Goal: Information Seeking & Learning: Check status

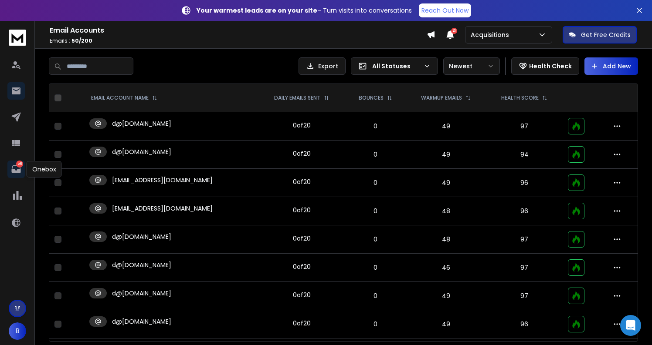
click at [17, 168] on p "56" at bounding box center [19, 164] width 7 height 7
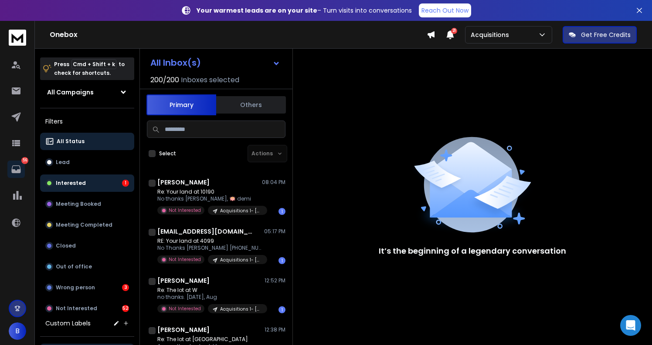
click at [81, 180] on p "Interested" at bounding box center [71, 183] width 30 height 7
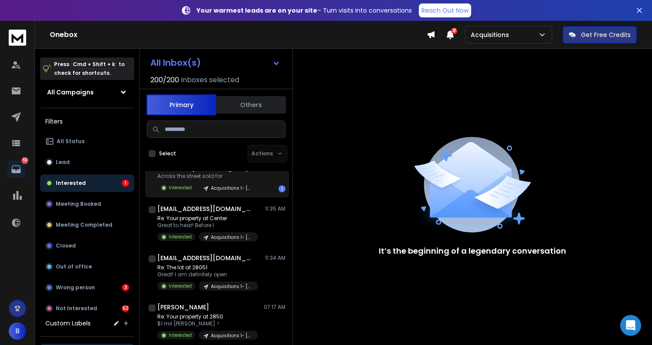
scroll to position [42, 0]
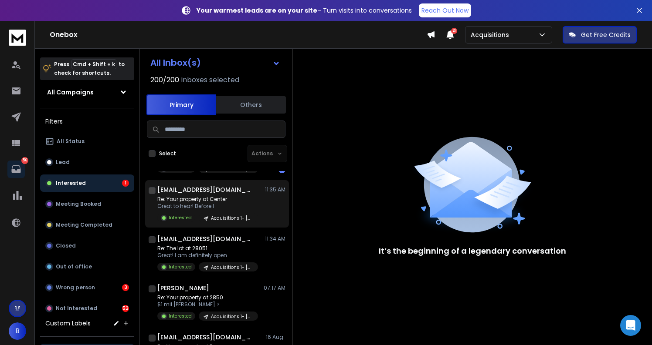
click at [248, 199] on p "Re: Your property at Center" at bounding box center [207, 199] width 101 height 7
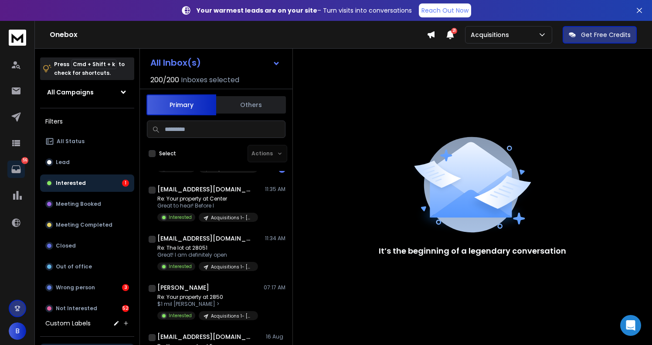
scroll to position [0, 0]
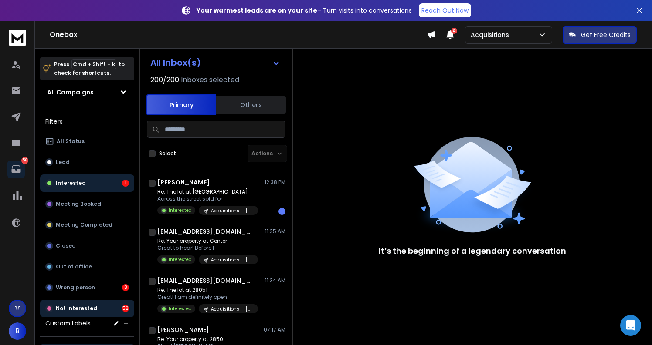
click at [77, 307] on p "Not Interested" at bounding box center [76, 308] width 41 height 7
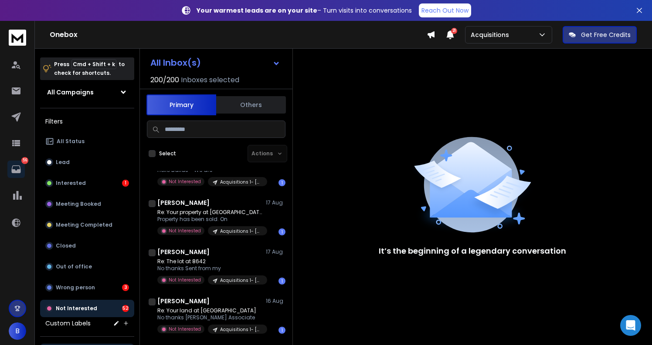
scroll to position [398, 0]
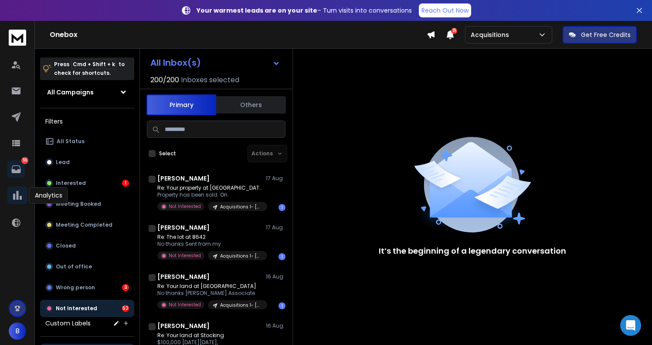
click at [15, 197] on icon at bounding box center [17, 195] width 13 height 13
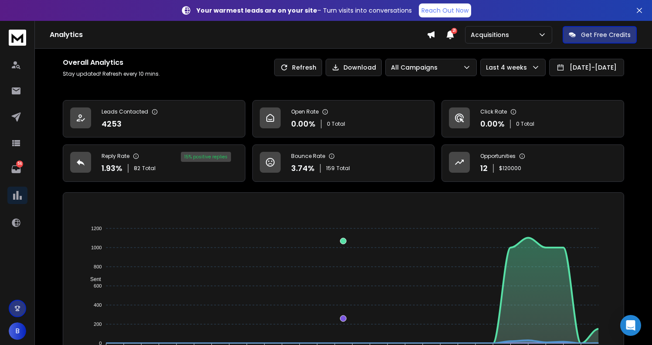
click at [404, 88] on div "Overall Analytics Stay updated! Refresh every 10 mins. Refresh Download All Cam…" at bounding box center [343, 280] width 561 height 447
click at [449, 87] on div "Overall Analytics Stay updated! Refresh every 10 mins. Refresh Download All Cam…" at bounding box center [343, 280] width 561 height 447
click at [453, 91] on div "Overall Analytics Stay updated! Refresh every 10 mins. Refresh Download All Cam…" at bounding box center [343, 280] width 561 height 447
click at [529, 83] on div "Overall Analytics Stay updated! Refresh every 10 mins. Refresh Download All Cam…" at bounding box center [343, 280] width 561 height 447
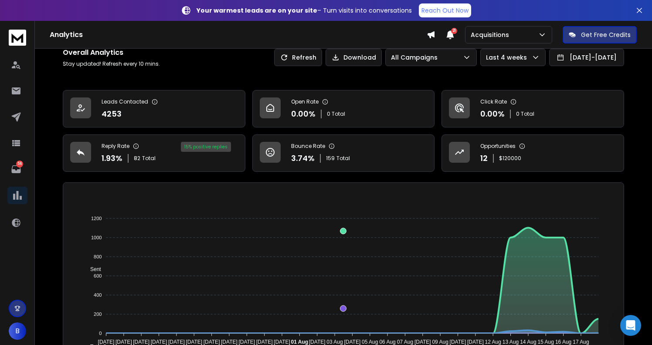
scroll to position [12, 0]
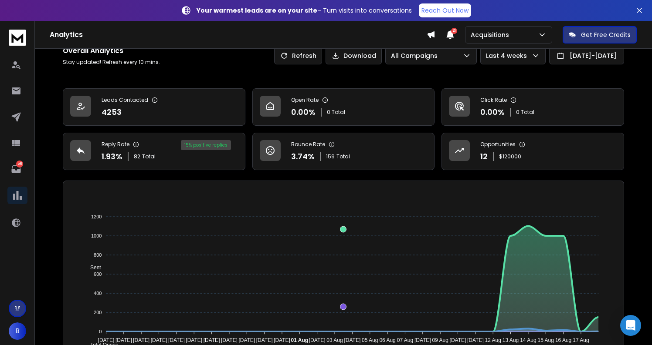
click at [488, 173] on div "Leads Contacted 4253 Open Rate 0.00 % 0 Total Click Rate 0.00 % 0 Total Reply R…" at bounding box center [343, 231] width 561 height 287
click at [436, 73] on div "Overall Analytics Stay updated! Refresh every 10 mins. Refresh Download All Cam…" at bounding box center [343, 269] width 561 height 447
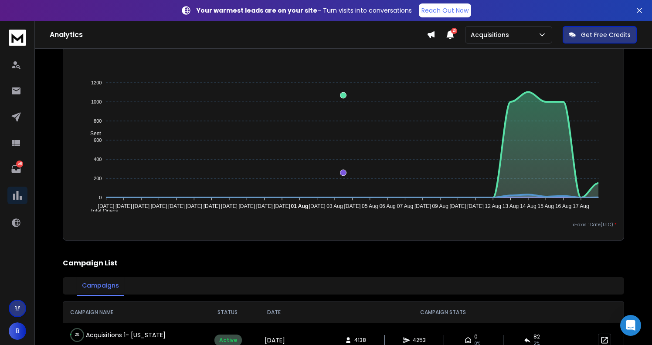
scroll to position [149, 0]
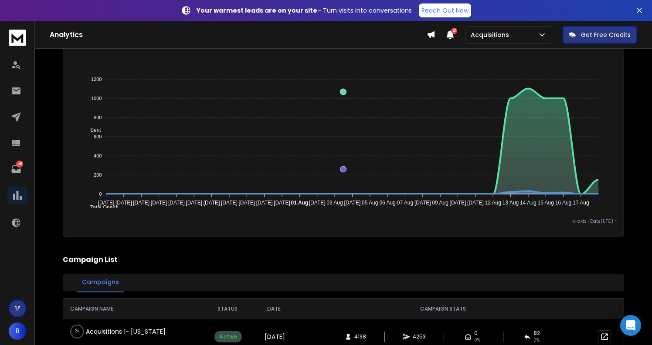
click at [362, 247] on div "Overall Analytics Stay updated! Refresh every 10 mins. Refresh Download All Cam…" at bounding box center [343, 131] width 561 height 447
click at [15, 96] on icon at bounding box center [16, 91] width 10 height 10
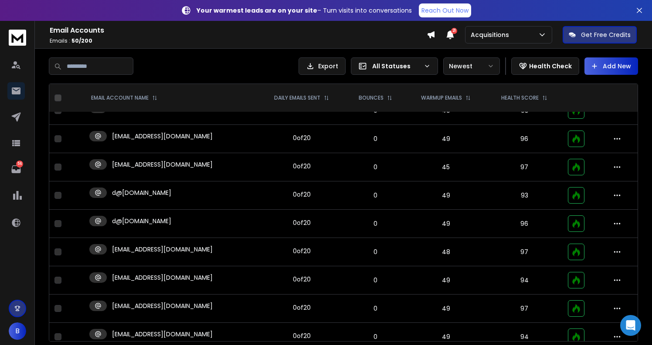
scroll to position [357, 0]
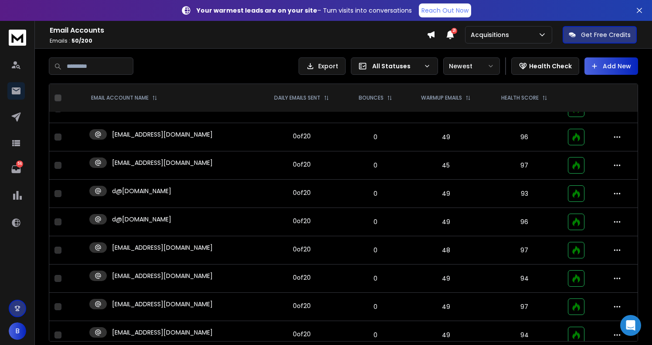
click at [365, 190] on p "0" at bounding box center [376, 193] width 50 height 9
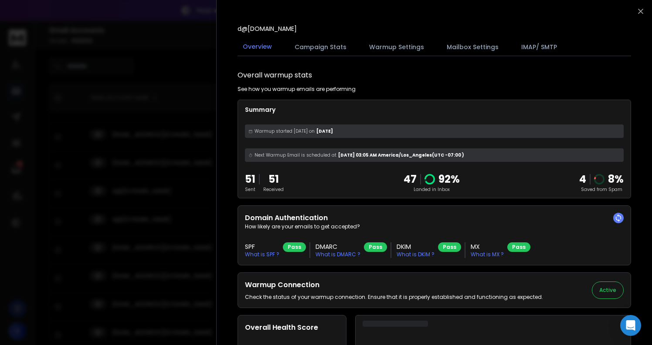
click at [450, 75] on div "Overall warmup stats See how you warmup emails are performing" at bounding box center [433, 81] width 393 height 23
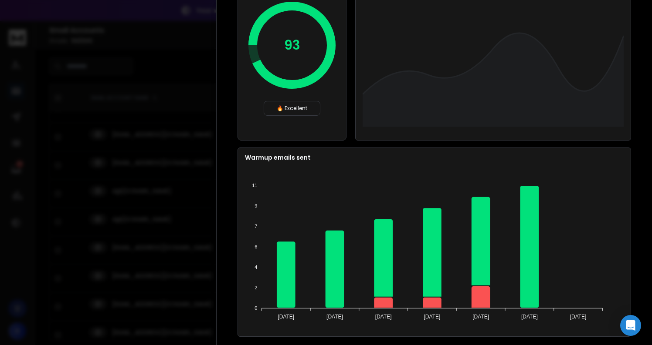
scroll to position [365, 0]
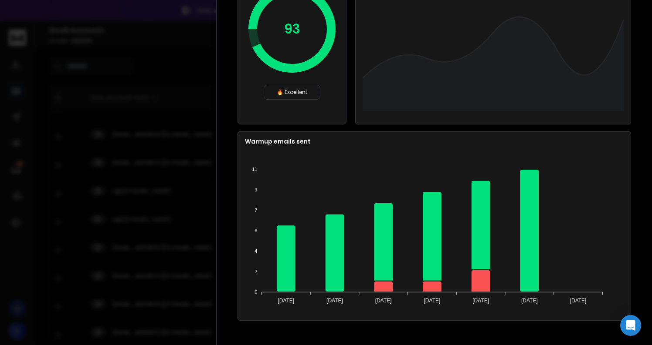
click at [182, 60] on div at bounding box center [326, 172] width 652 height 345
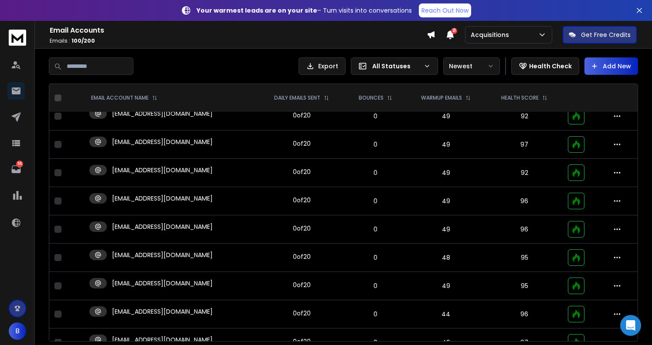
scroll to position [2148, 0]
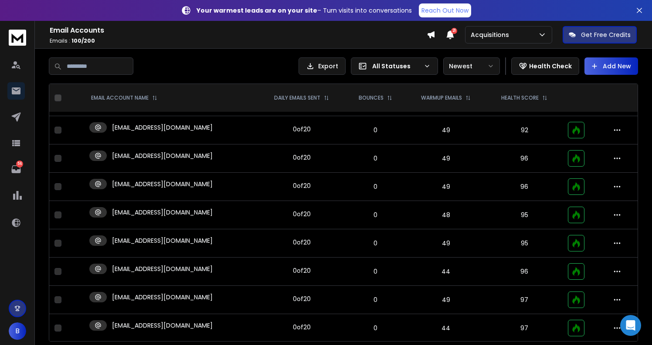
click at [400, 131] on p "0" at bounding box center [376, 130] width 50 height 9
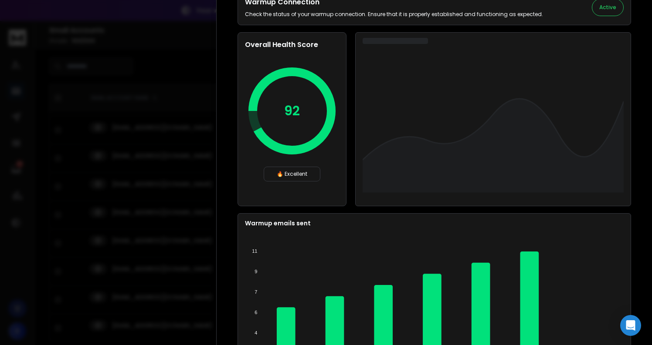
scroll to position [365, 0]
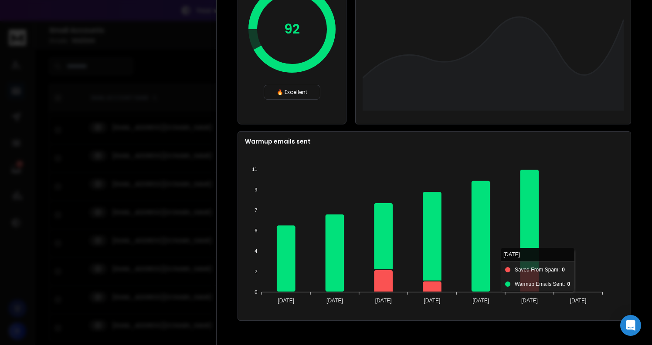
click at [583, 186] on foreignobject at bounding box center [433, 232] width 376 height 152
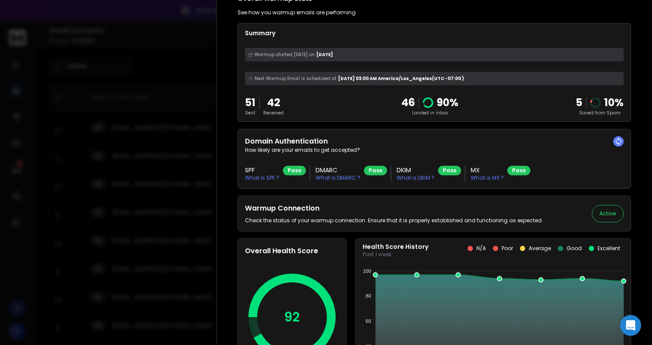
scroll to position [0, 0]
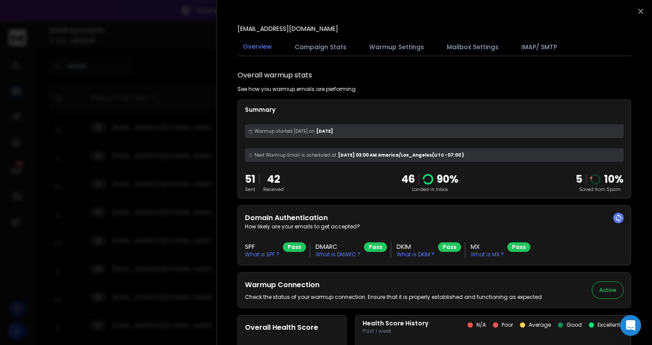
click at [195, 46] on div at bounding box center [326, 172] width 652 height 345
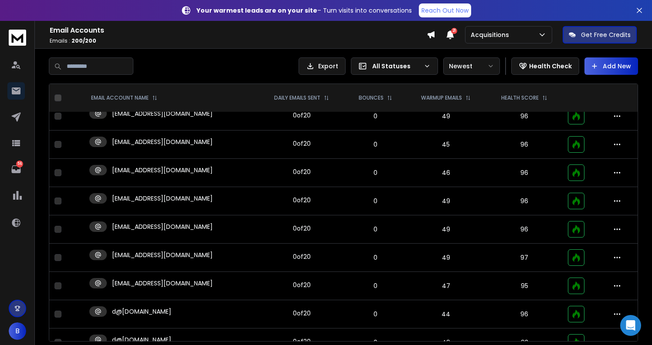
scroll to position [5440, 0]
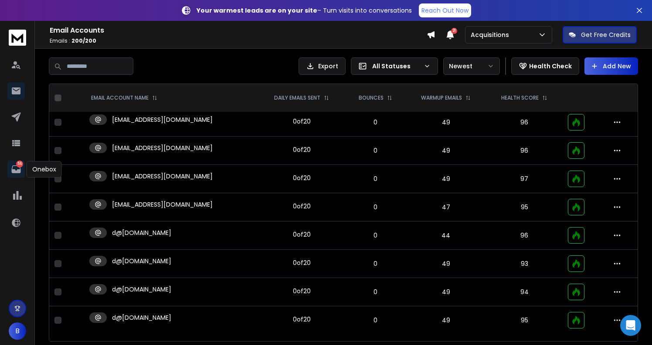
click at [17, 167] on p "56" at bounding box center [19, 164] width 7 height 7
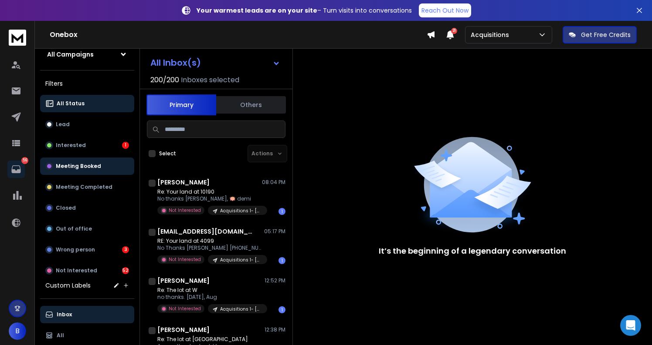
scroll to position [39, 0]
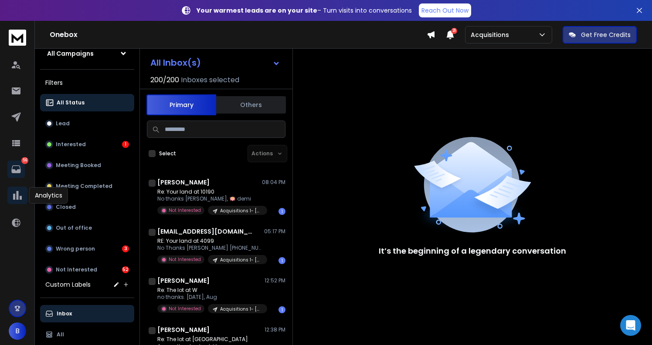
click at [24, 198] on link at bounding box center [17, 196] width 20 height 20
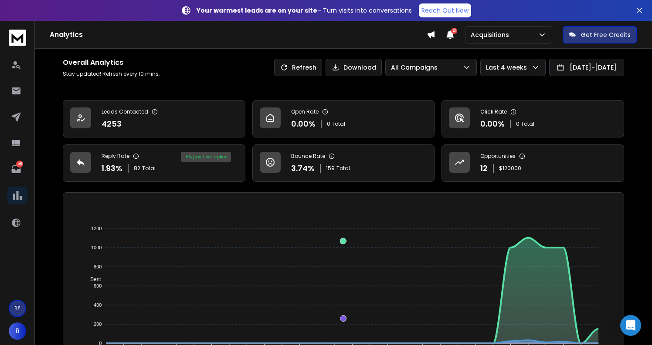
click at [374, 82] on div "Overall Analytics Stay updated! Refresh every 10 mins. Refresh Download All Cam…" at bounding box center [343, 69] width 561 height 25
click at [358, 180] on link "Bounce Rate 3.74 % 159 Total" at bounding box center [343, 163] width 183 height 37
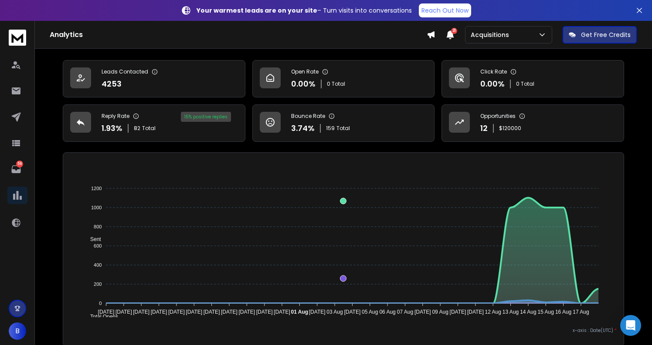
scroll to position [50, 0]
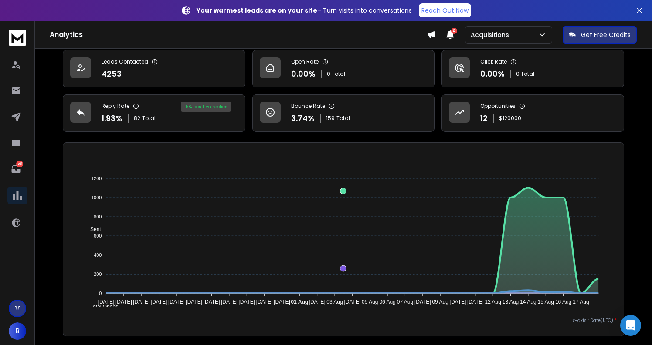
click at [348, 135] on div "Leads Contacted 4253 Open Rate 0.00 % 0 Total Click Rate 0.00 % 0 Total Reply R…" at bounding box center [343, 193] width 561 height 287
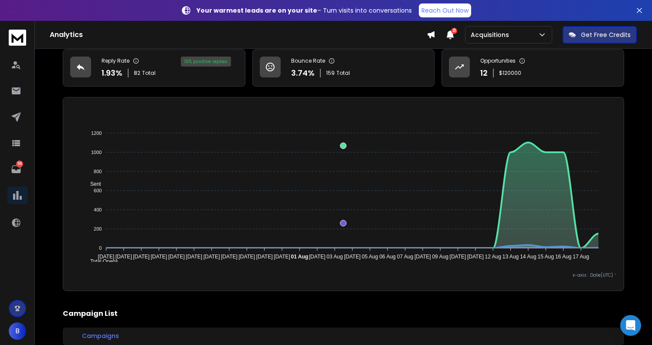
scroll to position [97, 0]
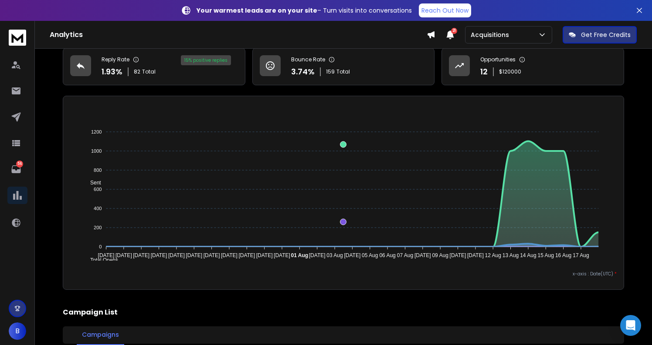
click at [329, 89] on div "Leads Contacted 4253 Open Rate 0.00 % 0 Total Click Rate 0.00 % 0 Total Reply R…" at bounding box center [343, 146] width 561 height 287
click at [337, 91] on div "Leads Contacted 4253 Open Rate 0.00 % 0 Total Click Rate 0.00 % 0 Total Reply R…" at bounding box center [343, 146] width 561 height 287
click at [338, 37] on h1 "Analytics" at bounding box center [238, 35] width 377 height 10
click at [234, 8] on strong "Your warmest leads are on your site" at bounding box center [256, 10] width 121 height 9
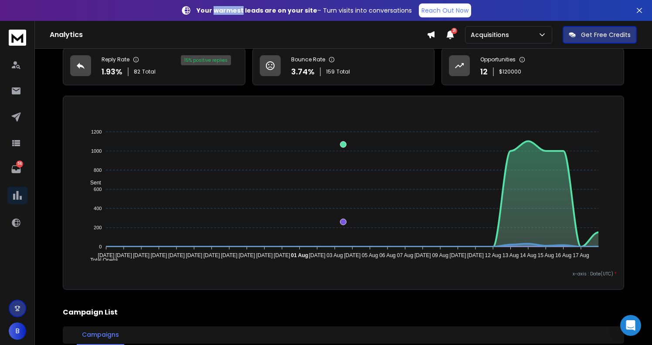
click at [234, 8] on strong "Your warmest leads are on your site" at bounding box center [256, 10] width 121 height 9
click at [341, 33] on h1 "Analytics" at bounding box center [238, 35] width 377 height 10
click at [357, 36] on h1 "Analytics" at bounding box center [238, 35] width 377 height 10
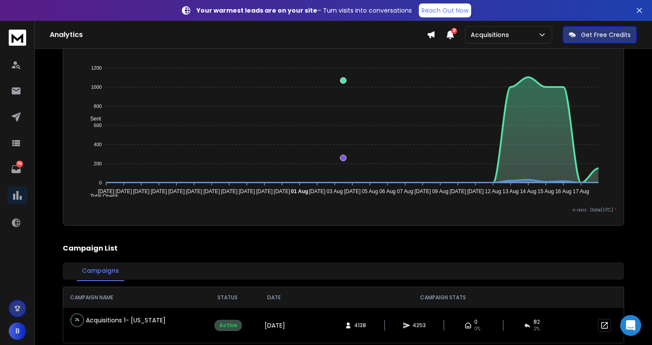
scroll to position [168, 0]
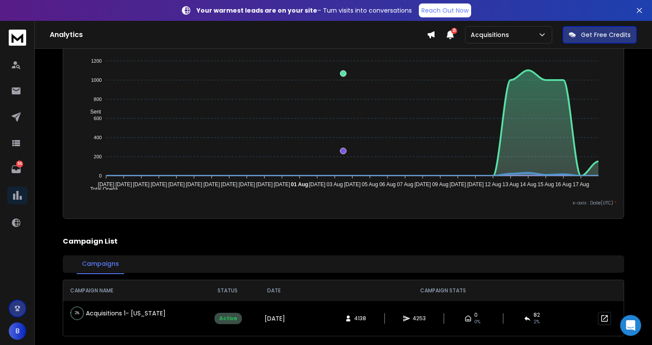
click at [354, 228] on div "Overall Analytics Stay updated! Refresh every 10 mins. Refresh Download All Cam…" at bounding box center [343, 113] width 561 height 447
click at [356, 250] on div "Campaign List Campaigns CAMPAIGN NAME STATUS DATE CAMPAIGN STATS 2 % Acquisitio…" at bounding box center [343, 287] width 561 height 100
click at [355, 241] on h2 "Campaign List" at bounding box center [343, 242] width 561 height 10
click at [321, 316] on div "4138 4253 0 0% 82 2 %" at bounding box center [444, 319] width 284 height 14
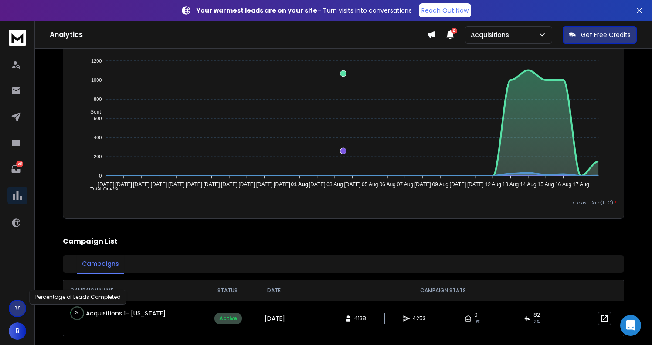
click at [75, 313] on p "2 %" at bounding box center [77, 313] width 4 height 9
click at [79, 313] on div "2 %" at bounding box center [77, 314] width 14 height 14
click at [79, 321] on td "2 % Acquisitions 1- [US_STATE]" at bounding box center [132, 313] width 139 height 24
click at [94, 313] on td "2 % Acquisitions 1- [US_STATE]" at bounding box center [132, 313] width 139 height 24
click at [118, 313] on td "2 % Acquisitions 1- [US_STATE]" at bounding box center [132, 313] width 139 height 24
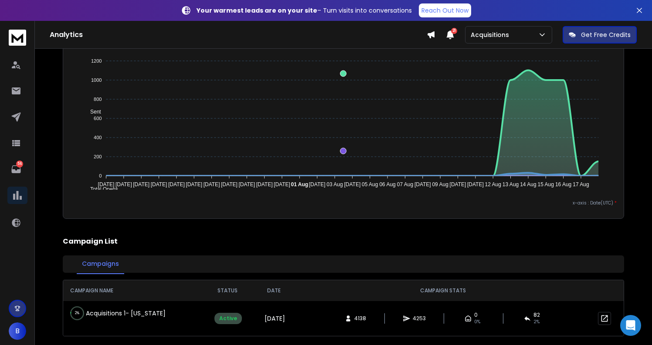
click at [603, 319] on icon at bounding box center [604, 318] width 9 height 9
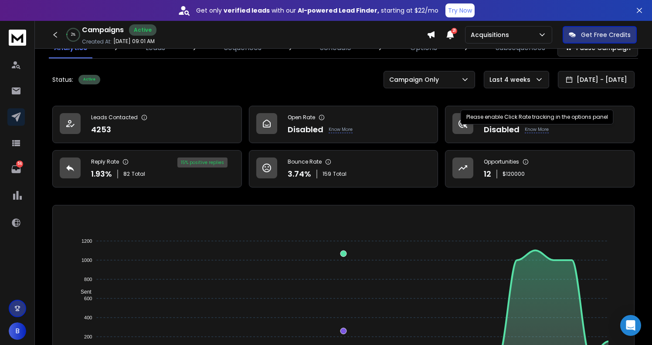
scroll to position [39, 0]
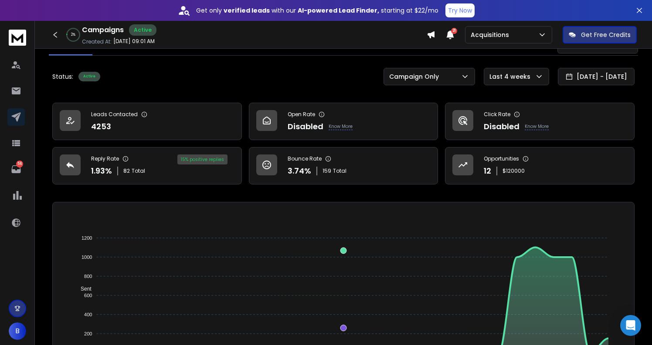
click at [337, 75] on div "Status: Active Pause Campaign Campaign Only Last 4 weeks 21 Jul 2025 - 18 Aug 2…" at bounding box center [343, 76] width 582 height 17
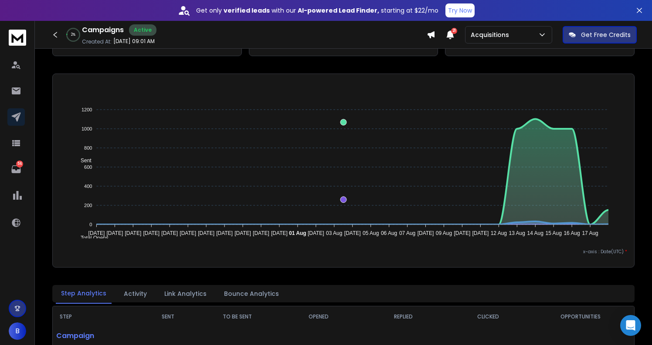
scroll to position [168, 0]
click at [335, 90] on div "Sent Total Opens Unique Opens Links Clicked Total Replies" at bounding box center [343, 125] width 539 height 76
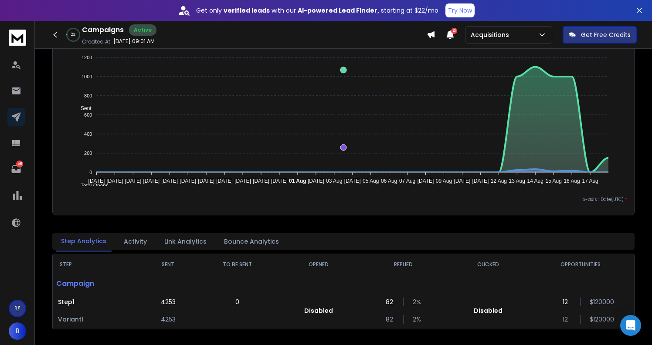
click at [327, 216] on div "Leads Contacted 4253 Open Rate Disabled Know More Click Rate Disabled Know More…" at bounding box center [343, 127] width 582 height 411
click at [362, 225] on div "Leads Contacted 4253 Open Rate Disabled Know More Click Rate Disabled Know More…" at bounding box center [343, 127] width 582 height 411
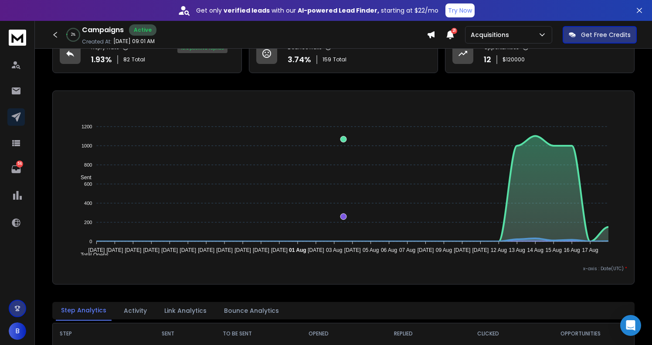
scroll to position [0, 0]
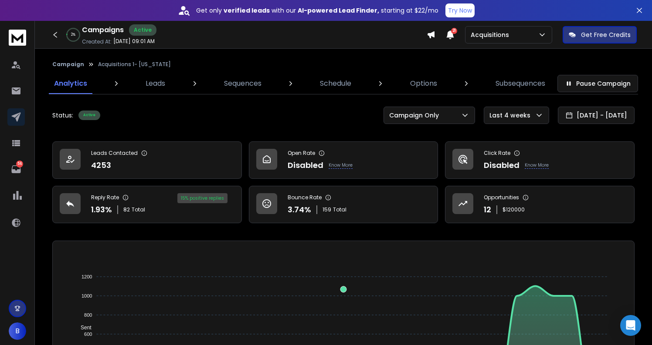
click at [354, 127] on div "Status: Active Pause Campaign Campaign Only Last 4 weeks 21 Jul 2025 - 18 Aug 2…" at bounding box center [343, 330] width 582 height 446
click at [350, 104] on div "Status: Active Pause Campaign Campaign Only Last 4 weeks 21 Jul 2025 - 18 Aug 2…" at bounding box center [343, 329] width 589 height 453
click at [365, 58] on div "Campaign Acquisitions 1- Michigan" at bounding box center [343, 64] width 589 height 14
